Goal: Task Accomplishment & Management: Use online tool/utility

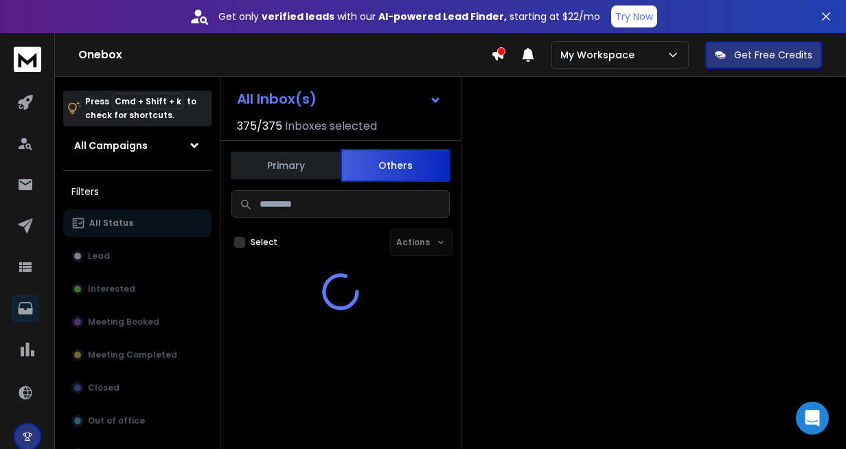
click at [405, 166] on button "Others" at bounding box center [396, 165] width 110 height 33
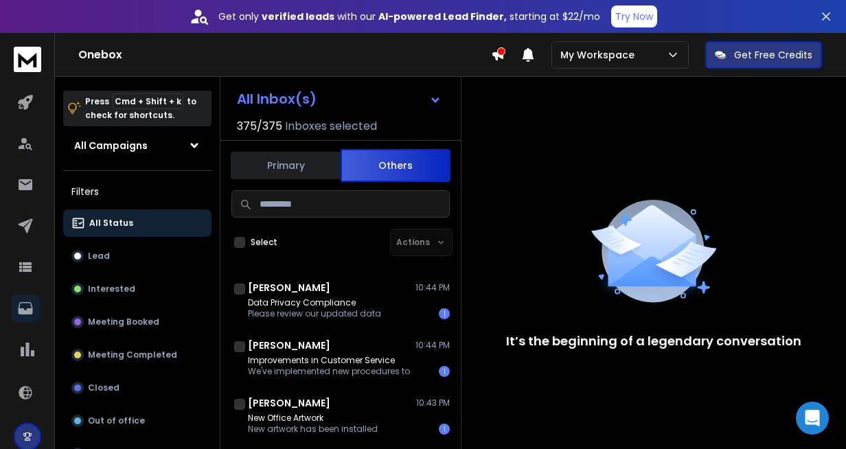
click at [296, 205] on input at bounding box center [340, 203] width 218 height 27
type input "********"
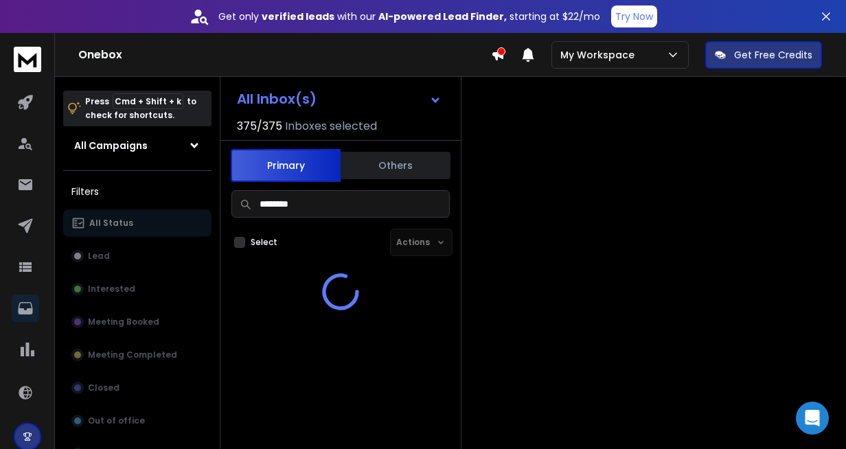
click at [297, 164] on button "Primary" at bounding box center [286, 165] width 110 height 33
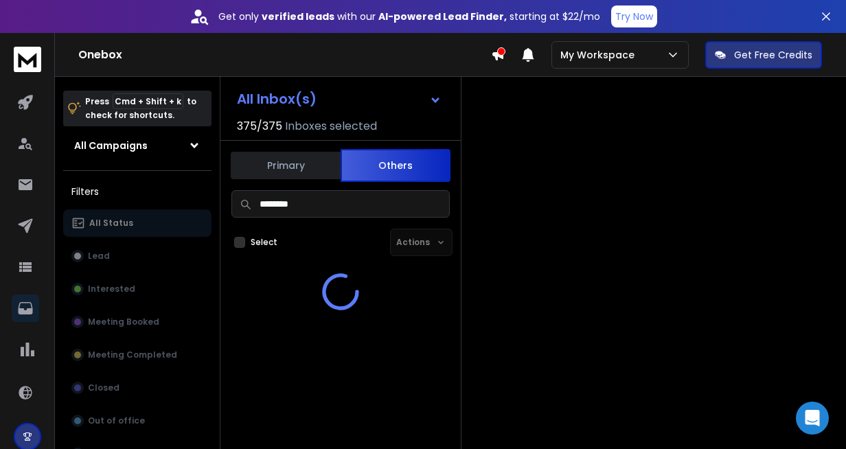
click at [378, 163] on button "Others" at bounding box center [396, 165] width 110 height 33
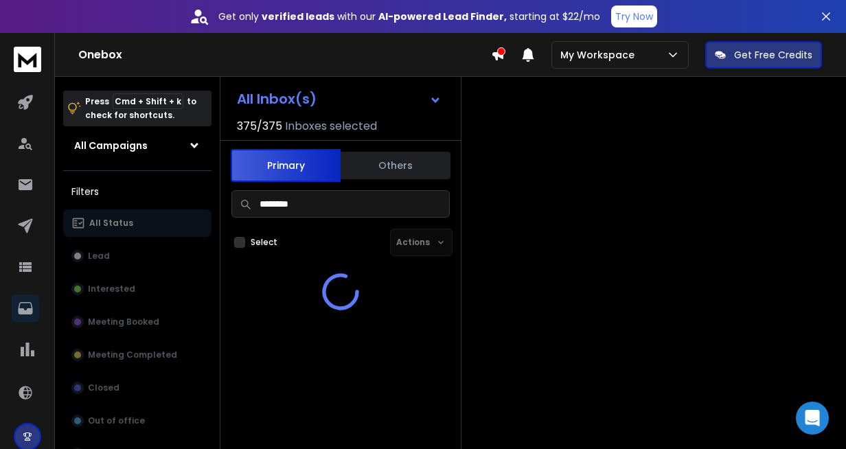
click at [285, 162] on button "Primary" at bounding box center [286, 165] width 110 height 33
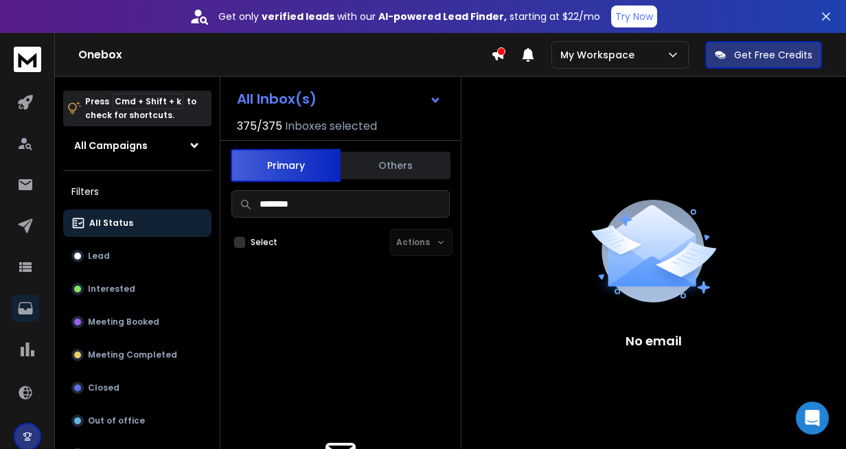
click at [380, 165] on button "Others" at bounding box center [396, 165] width 110 height 30
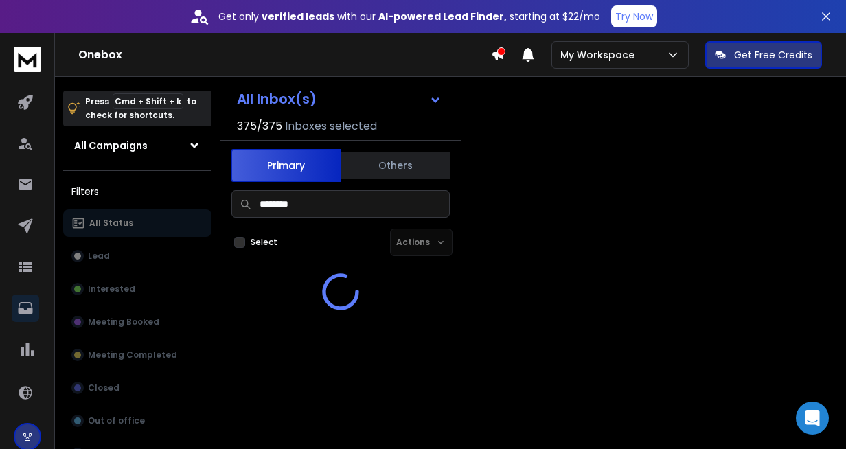
click at [298, 167] on button "Primary" at bounding box center [286, 165] width 110 height 33
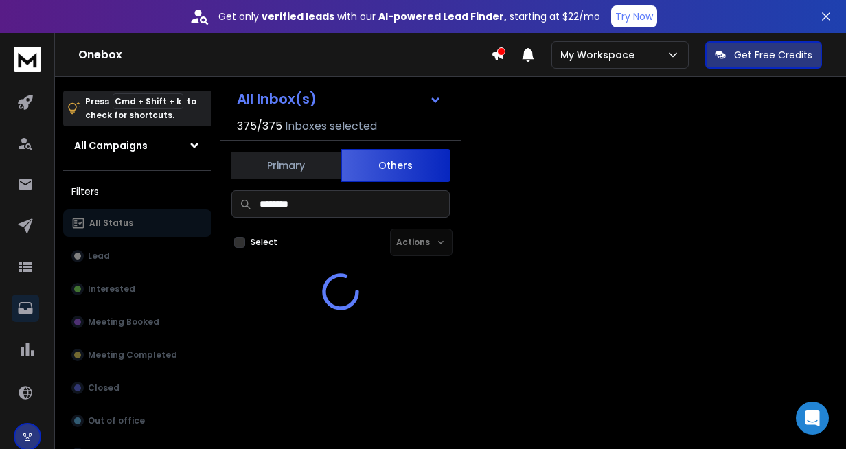
click at [376, 168] on button "Others" at bounding box center [396, 165] width 110 height 33
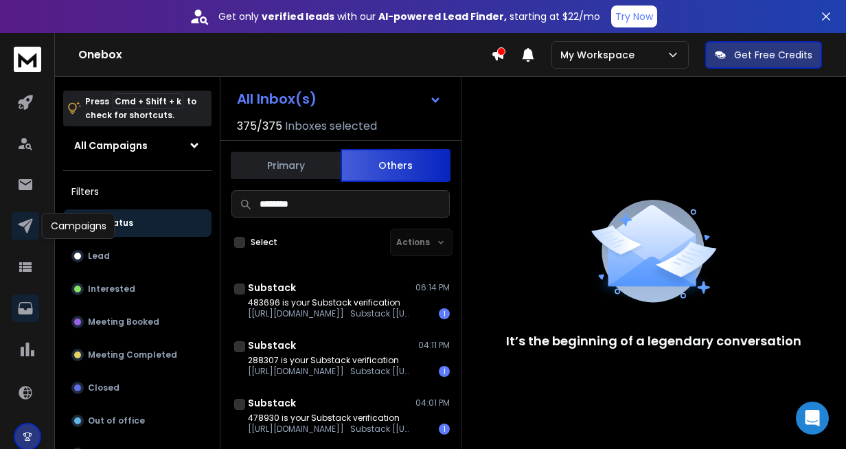
click at [21, 220] on icon at bounding box center [25, 226] width 16 height 16
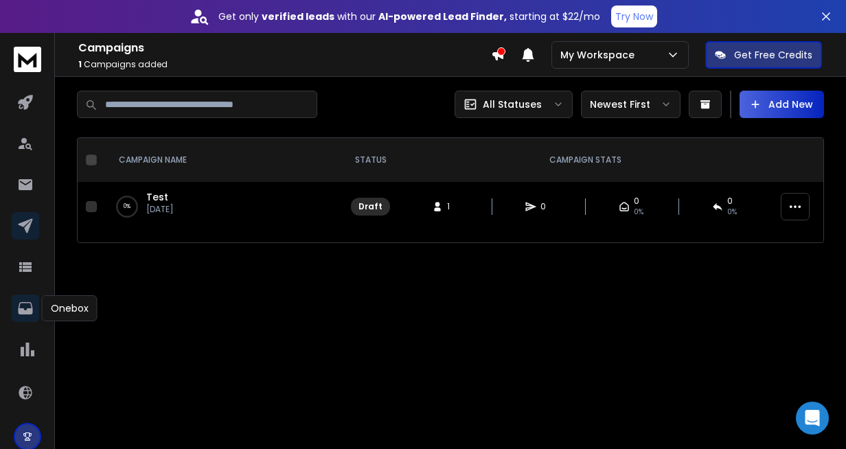
click at [27, 308] on icon at bounding box center [25, 308] width 14 height 12
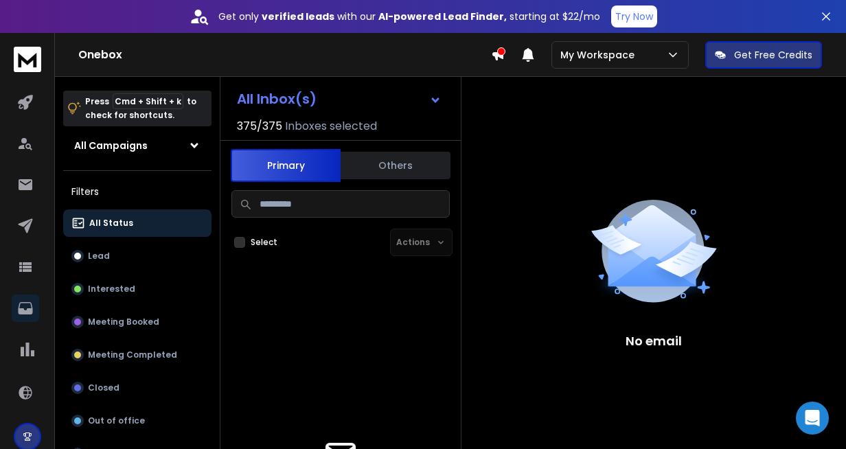
click at [380, 173] on button "Others" at bounding box center [396, 165] width 110 height 30
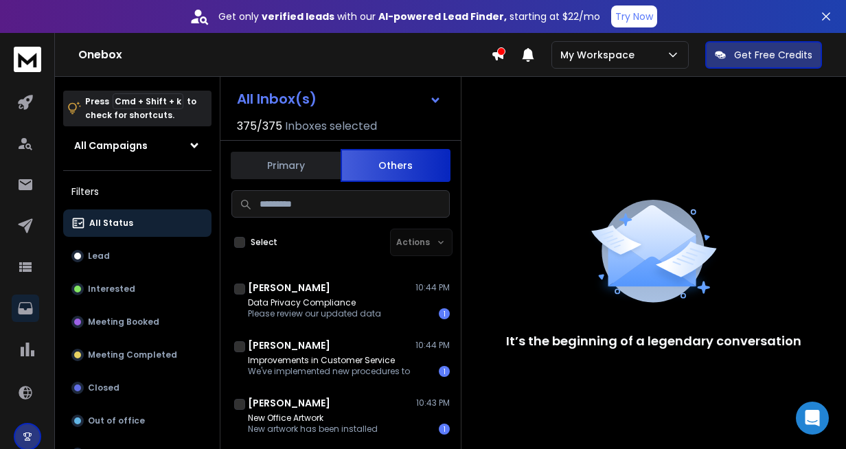
click at [360, 203] on input at bounding box center [340, 203] width 218 height 27
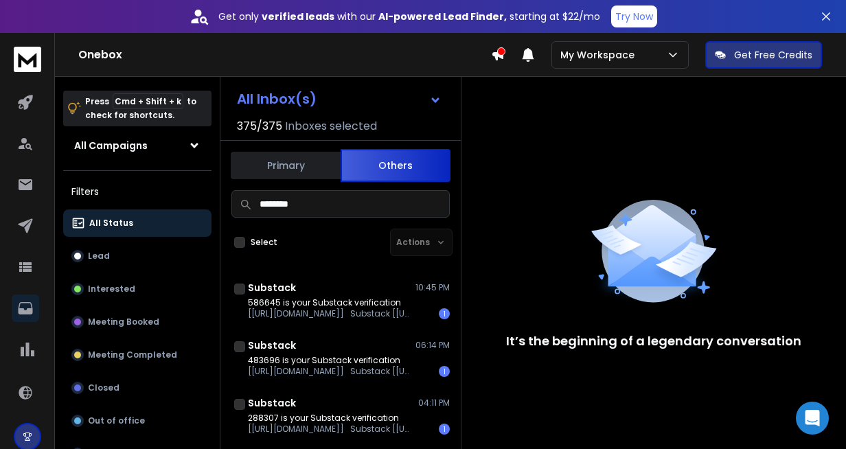
type input "********"
